Goal: Check status

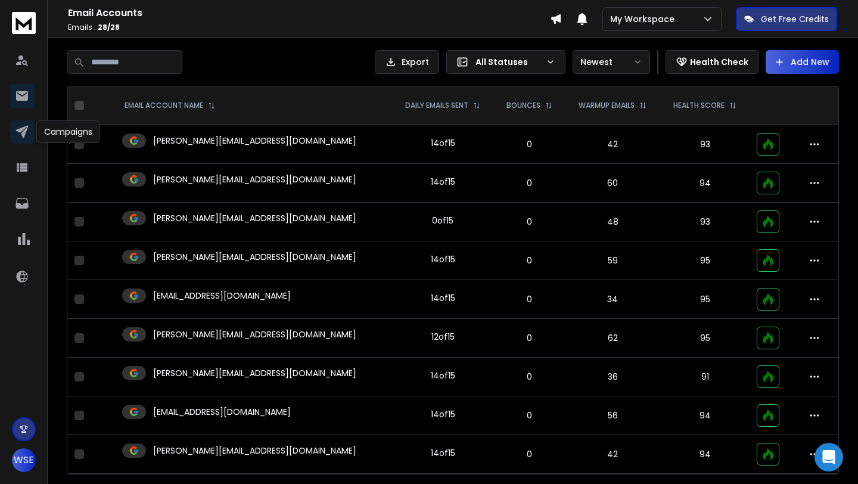
click at [26, 138] on icon at bounding box center [22, 132] width 14 height 14
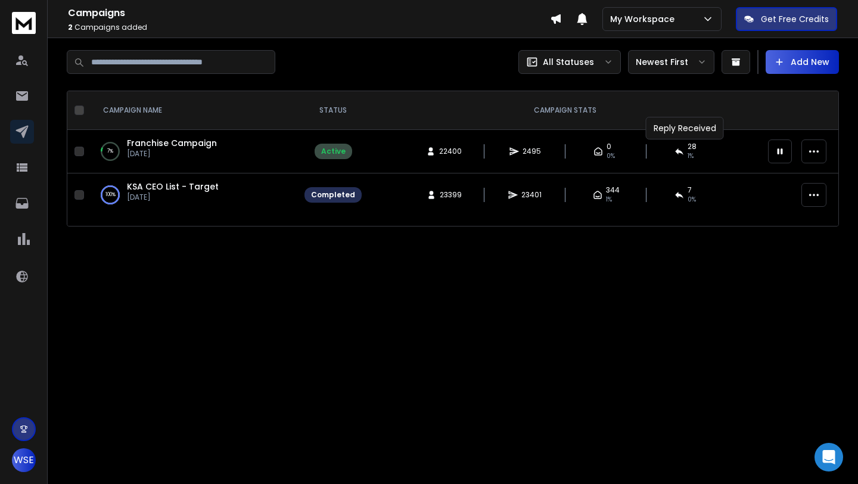
click at [691, 145] on span "28" at bounding box center [692, 147] width 9 height 10
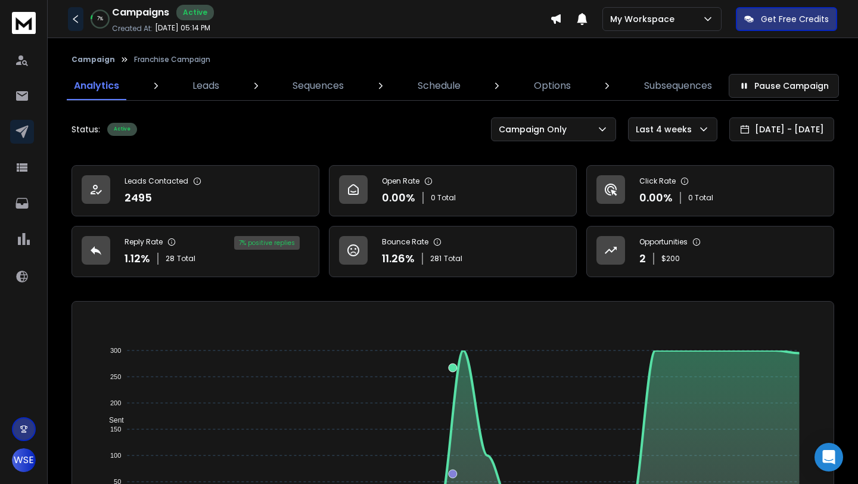
click at [74, 16] on icon at bounding box center [75, 19] width 11 height 11
